Goal: Information Seeking & Learning: Learn about a topic

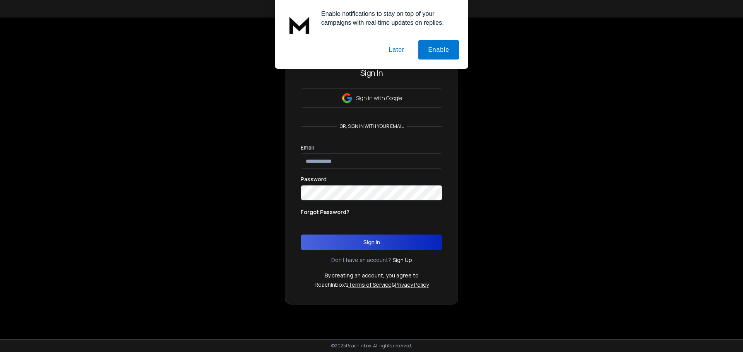
type input "**********"
click at [333, 245] on button "Sign In" at bounding box center [372, 242] width 142 height 15
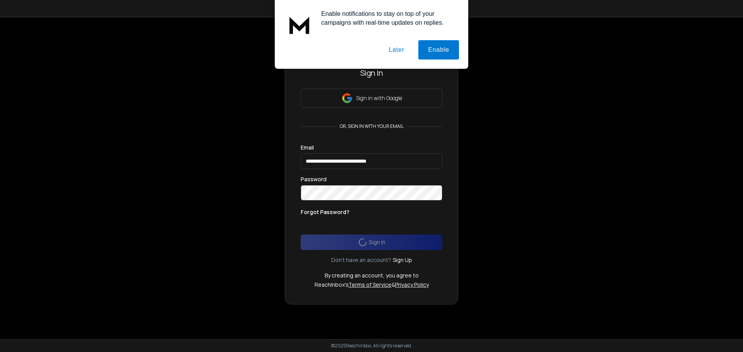
click at [397, 48] on button "Later" at bounding box center [396, 49] width 35 height 19
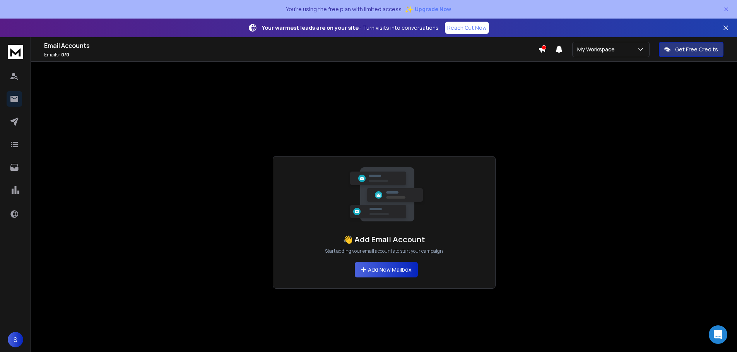
click at [724, 27] on icon at bounding box center [725, 27] width 7 height 7
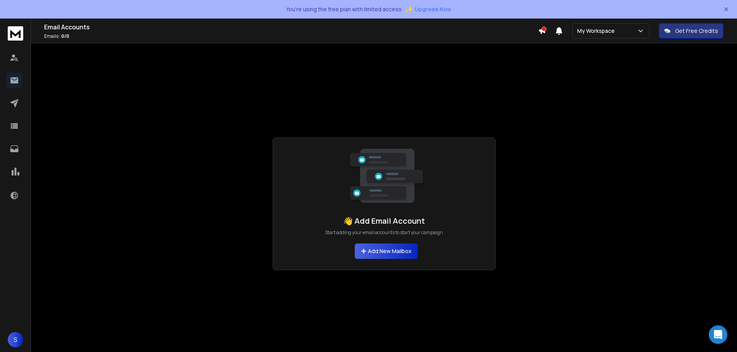
click at [725, 8] on icon "Close notification" at bounding box center [726, 9] width 6 height 6
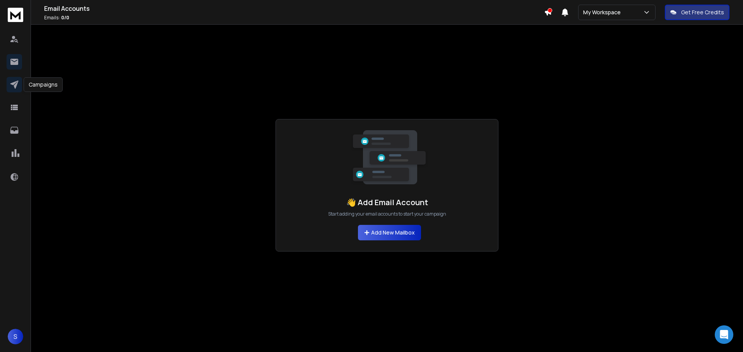
click at [15, 85] on icon at bounding box center [14, 84] width 8 height 8
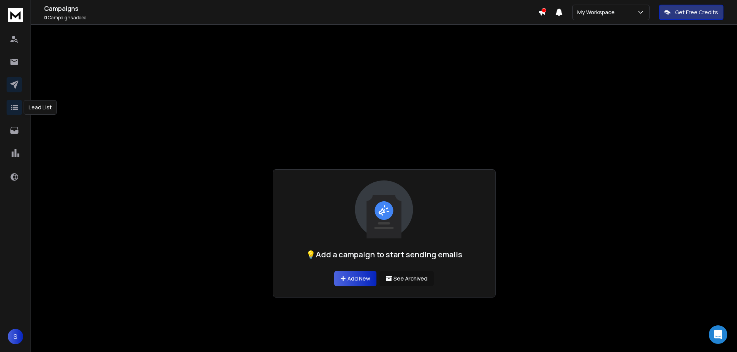
click at [11, 109] on icon at bounding box center [14, 107] width 7 height 5
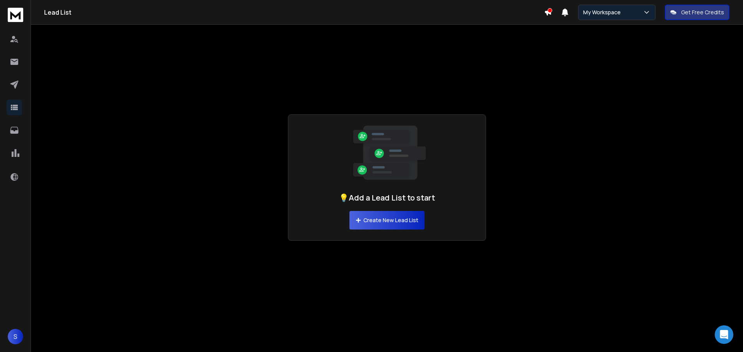
click at [597, 10] on p "My Workspace" at bounding box center [603, 13] width 41 height 8
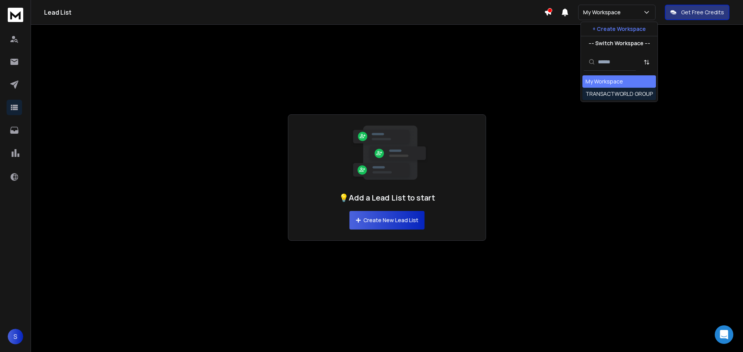
click at [603, 91] on div "TRANSACTWORLD GROUP" at bounding box center [618, 94] width 67 height 8
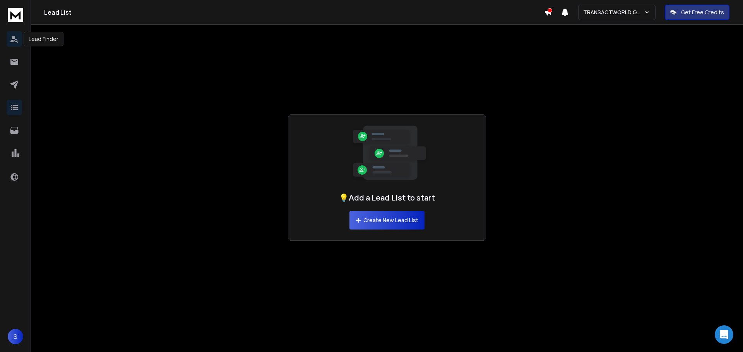
click at [13, 40] on icon at bounding box center [14, 41] width 8 height 4
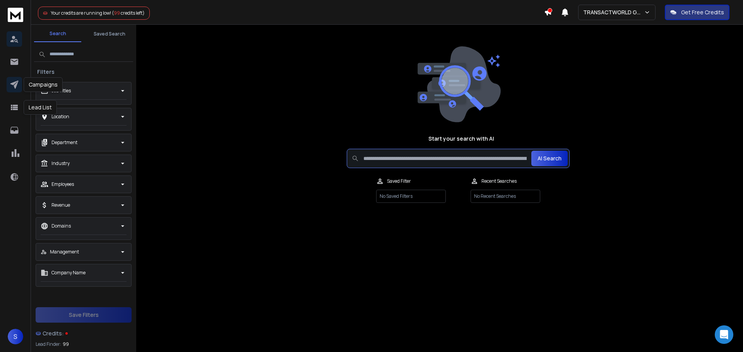
click at [10, 87] on icon at bounding box center [14, 84] width 9 height 9
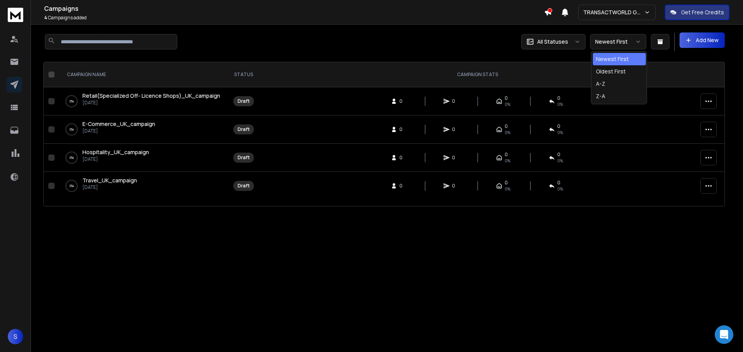
click at [621, 41] on button "Newest First" at bounding box center [618, 41] width 56 height 15
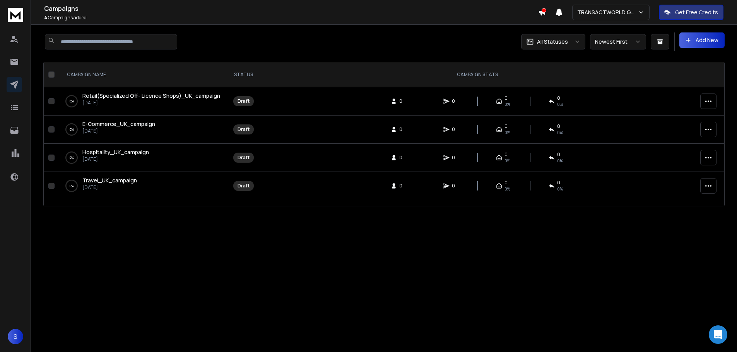
click at [621, 41] on button "Newest First" at bounding box center [618, 41] width 56 height 15
drag, startPoint x: 14, startPoint y: 156, endPoint x: 48, endPoint y: 158, distance: 34.1
click at [15, 156] on icon at bounding box center [16, 153] width 12 height 12
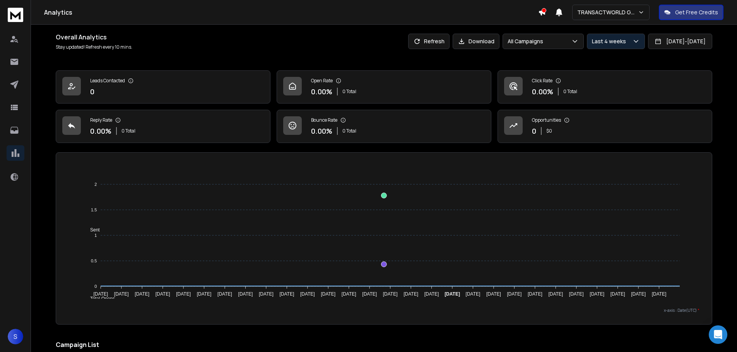
click at [592, 42] on p "Last 4 weeks" at bounding box center [610, 42] width 37 height 8
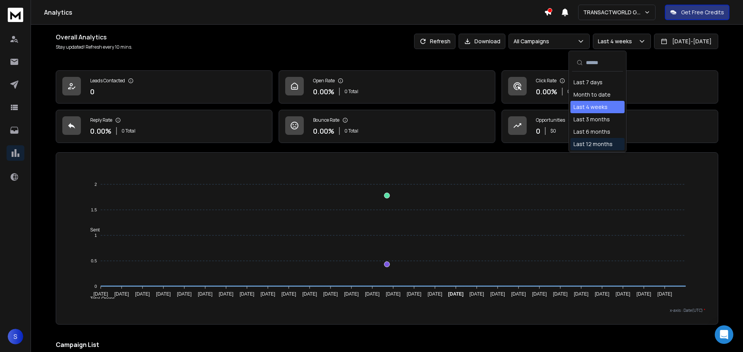
click at [584, 144] on div "Last 12 months" at bounding box center [592, 144] width 39 height 8
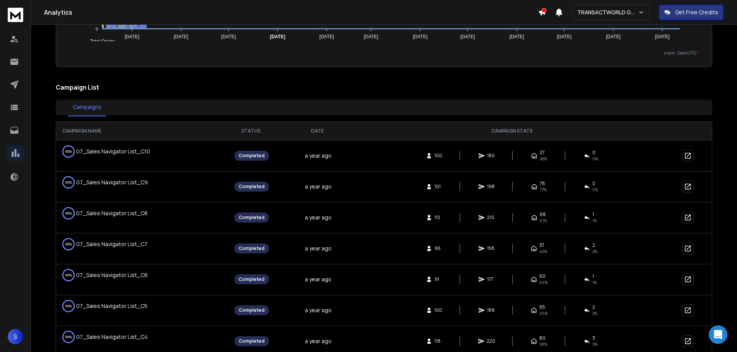
scroll to position [271, 0]
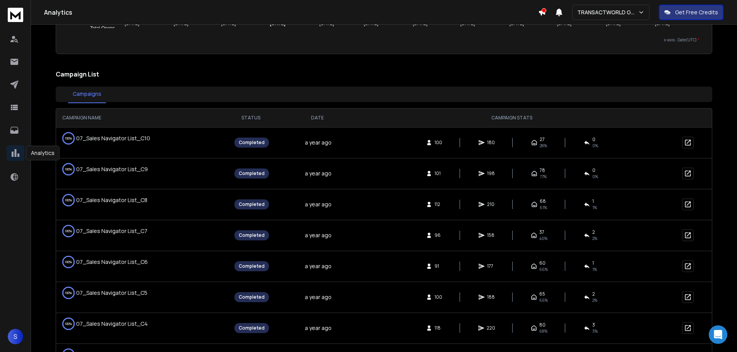
click at [16, 153] on icon at bounding box center [16, 153] width 8 height 8
click at [77, 232] on td "100 % 07_Sales Navigator List_C7" at bounding box center [118, 231] width 124 height 22
drag, startPoint x: 99, startPoint y: 177, endPoint x: 96, endPoint y: 173, distance: 5.0
click at [98, 176] on td "100 % 07_Sales Navigator List_C9" at bounding box center [118, 170] width 124 height 22
click at [18, 108] on icon at bounding box center [14, 107] width 9 height 9
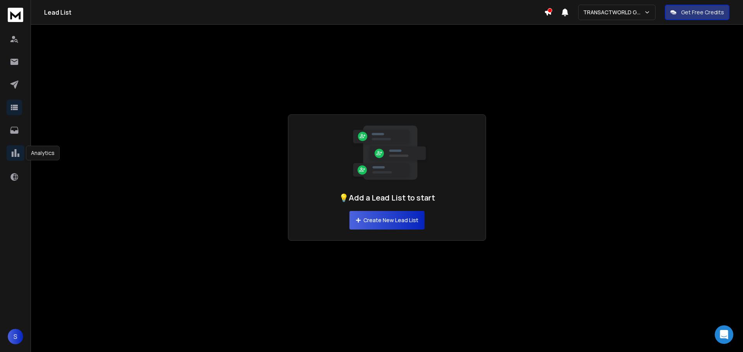
click at [12, 153] on icon at bounding box center [16, 153] width 8 height 8
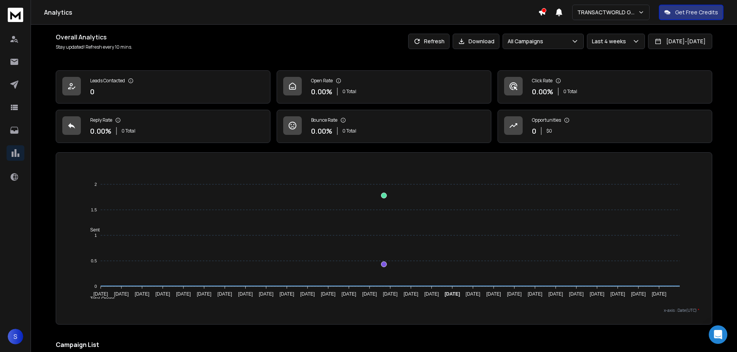
click at [133, 90] on div "0" at bounding box center [111, 91] width 43 height 11
click at [592, 42] on p "Last 4 weeks" at bounding box center [610, 42] width 37 height 8
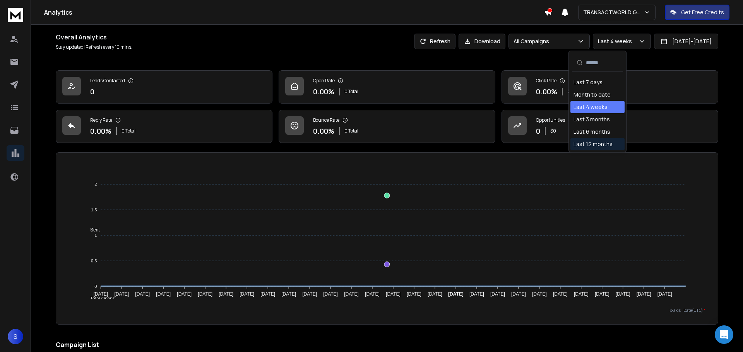
click at [588, 142] on div "Last 12 months" at bounding box center [592, 144] width 39 height 8
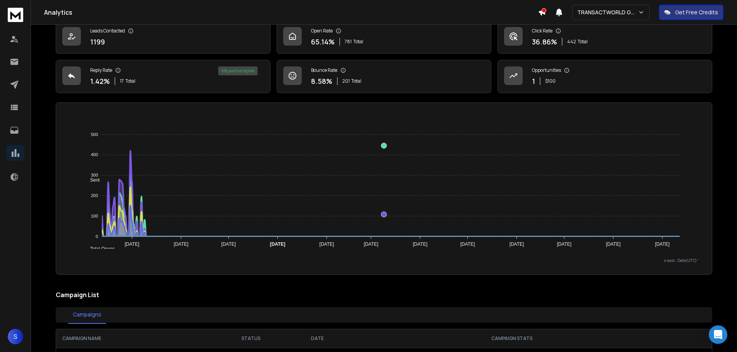
scroll to position [39, 0]
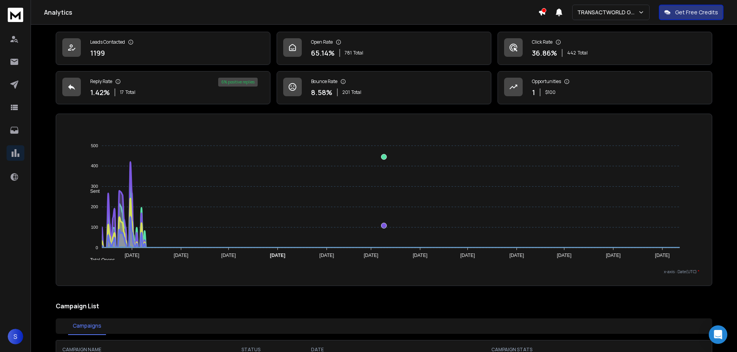
click at [232, 85] on div "6 % positive replies" at bounding box center [237, 82] width 39 height 9
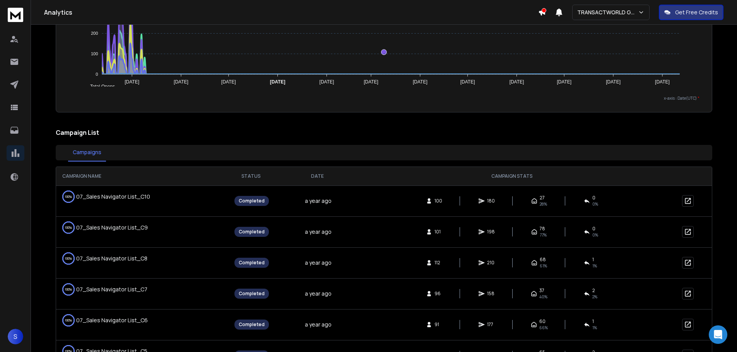
scroll to position [309, 0]
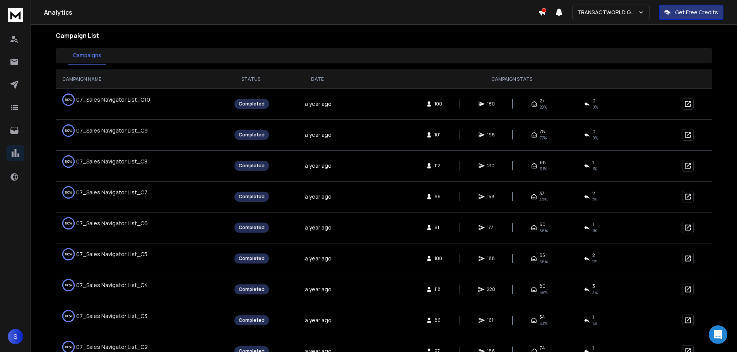
click at [685, 103] on icon at bounding box center [688, 104] width 8 height 8
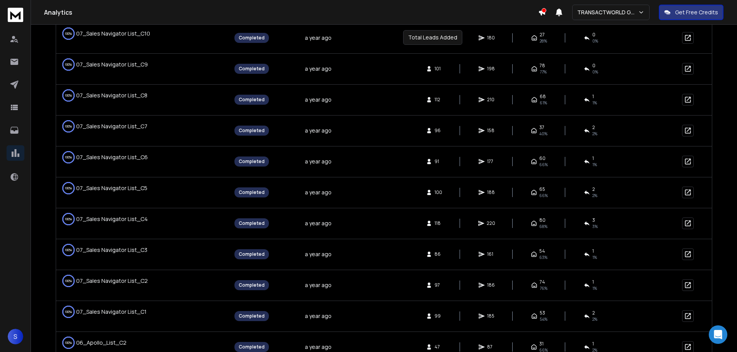
scroll to position [294, 0]
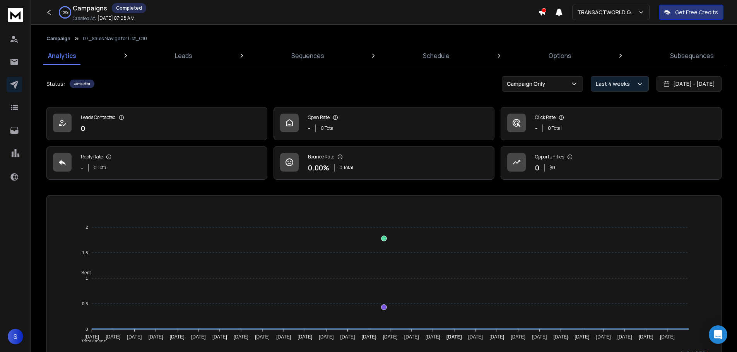
drag, startPoint x: 595, startPoint y: 85, endPoint x: 595, endPoint y: 89, distance: 4.3
click at [596, 85] on p "Last 4 weeks" at bounding box center [614, 84] width 37 height 8
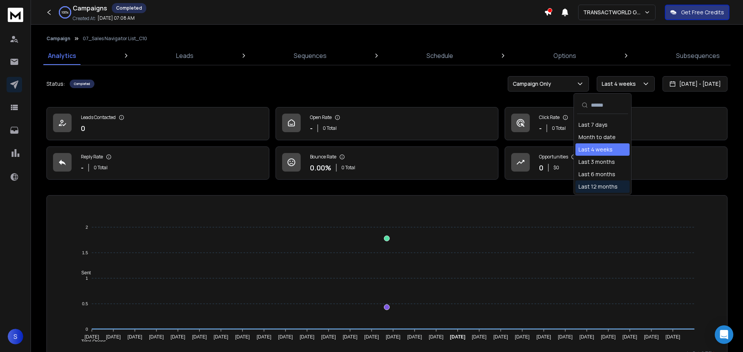
click at [586, 185] on div "Last 12 months" at bounding box center [597, 187] width 39 height 8
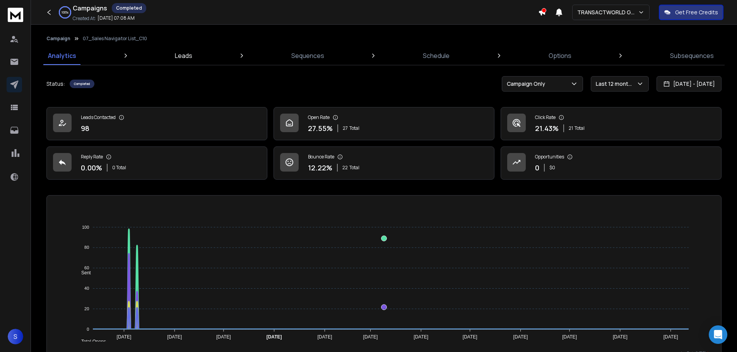
click at [195, 57] on link "Leads" at bounding box center [183, 55] width 27 height 19
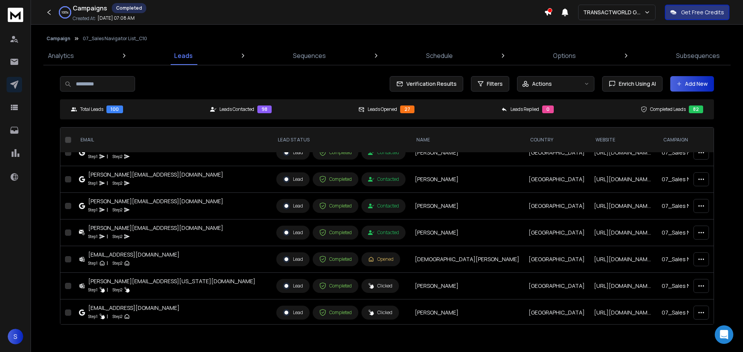
scroll to position [426, 0]
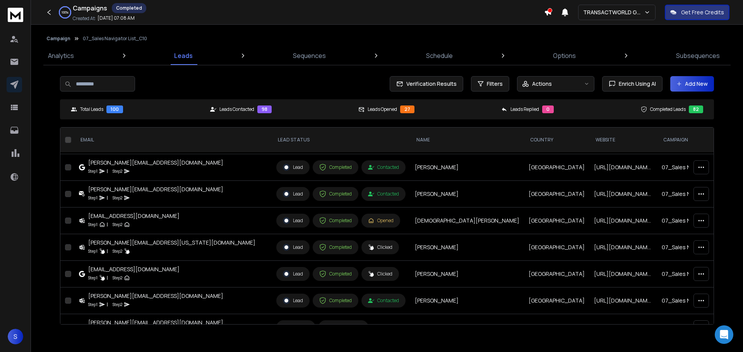
click at [177, 252] on div "[PERSON_NAME][EMAIL_ADDRESS][US_STATE][DOMAIN_NAME] Step 1 | Step 2" at bounding box center [173, 247] width 188 height 17
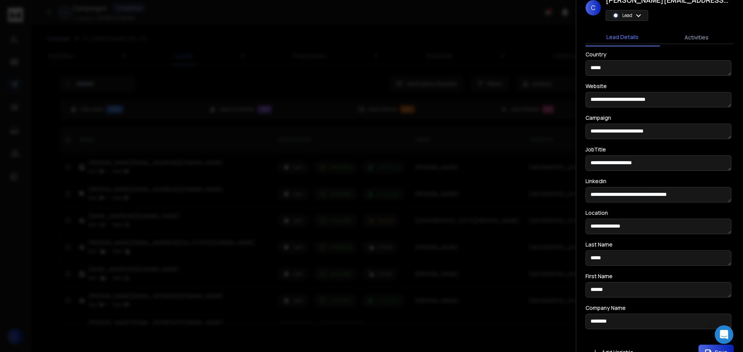
scroll to position [0, 0]
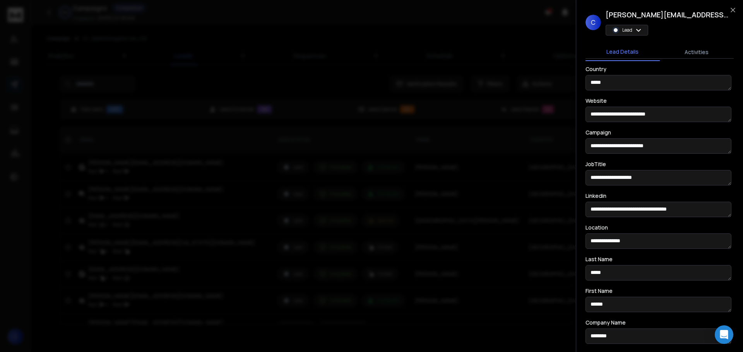
click at [690, 51] on button "Activities" at bounding box center [697, 52] width 74 height 17
click at [609, 56] on button "Lead Details" at bounding box center [622, 52] width 74 height 18
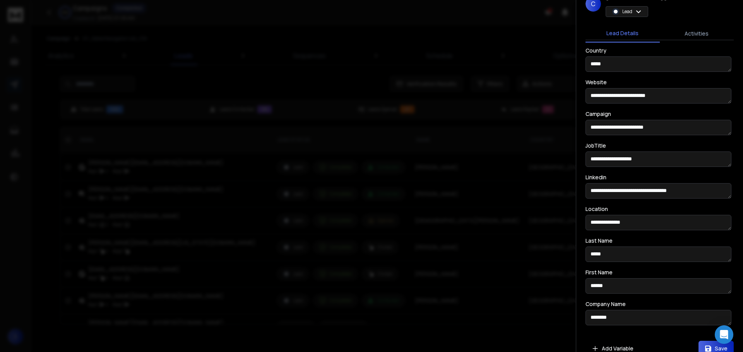
scroll to position [32, 0]
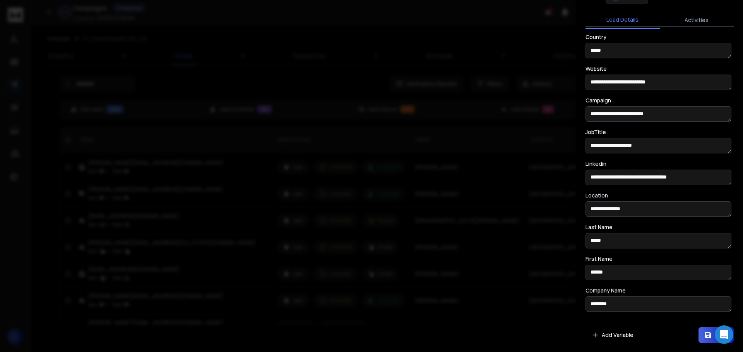
click at [694, 19] on button "Activities" at bounding box center [697, 20] width 74 height 17
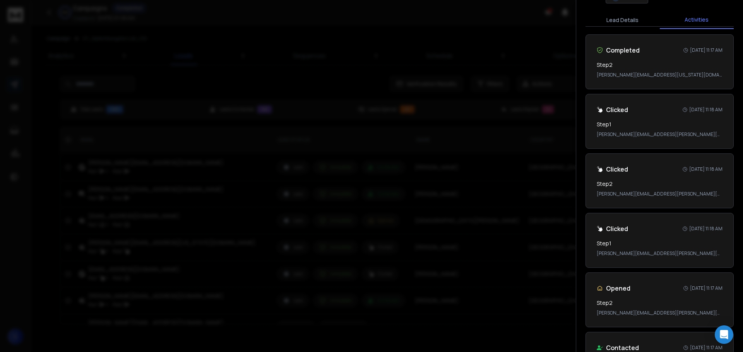
click at [277, 137] on div at bounding box center [371, 176] width 743 height 352
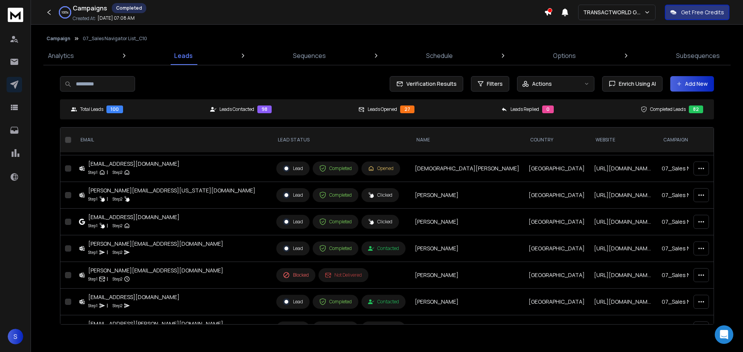
scroll to position [464, 0]
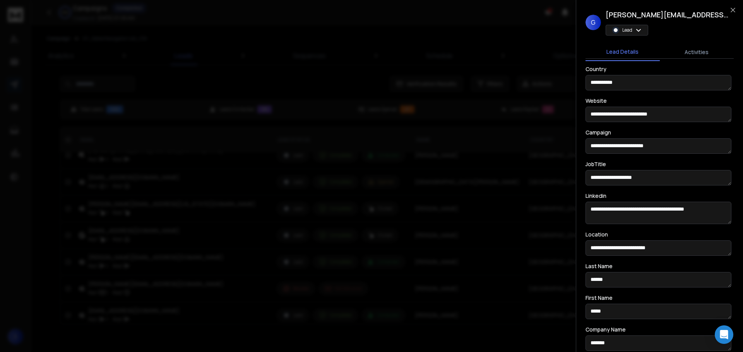
drag, startPoint x: 235, startPoint y: 181, endPoint x: 248, endPoint y: 183, distance: 13.2
click at [235, 183] on div at bounding box center [371, 176] width 743 height 352
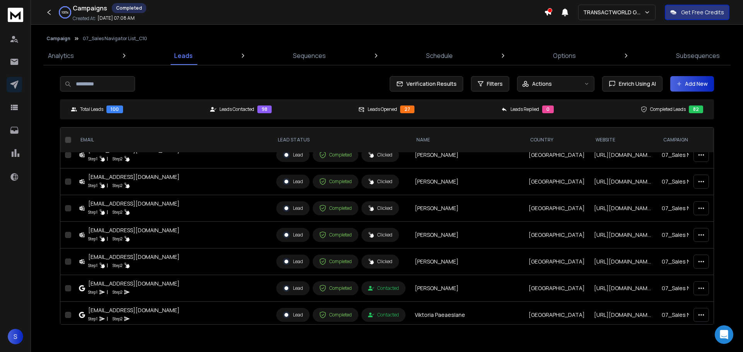
scroll to position [812, 0]
click at [311, 53] on p "Sequences" at bounding box center [309, 55] width 33 height 9
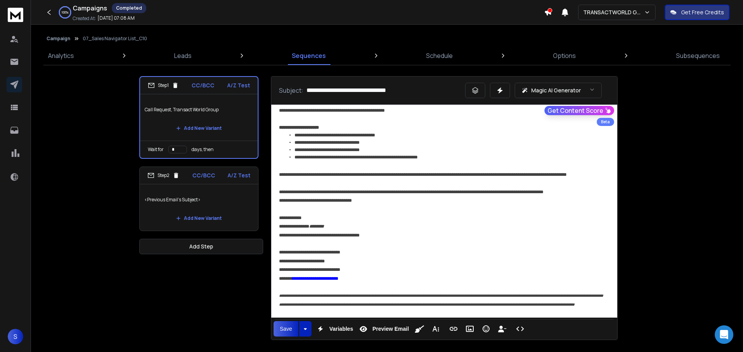
scroll to position [50, 0]
click at [252, 200] on p "<Previous Email's Subject>" at bounding box center [198, 200] width 109 height 22
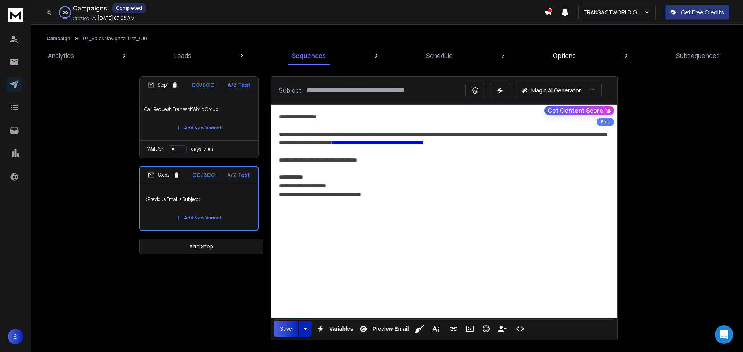
click at [560, 56] on p "Options" at bounding box center [564, 55] width 23 height 9
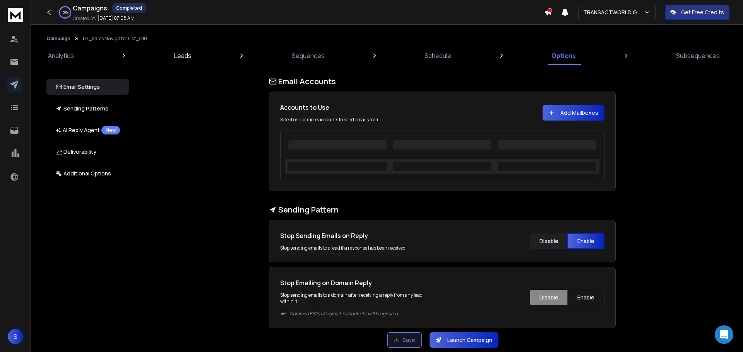
click at [183, 55] on p "Leads" at bounding box center [182, 55] width 17 height 9
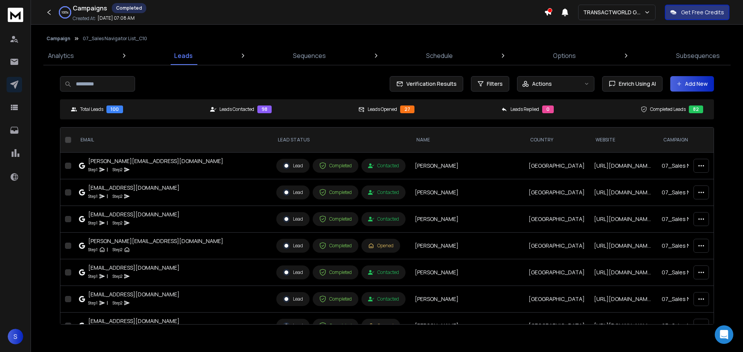
click at [16, 18] on img at bounding box center [15, 15] width 15 height 14
